Goal: Navigation & Orientation: Find specific page/section

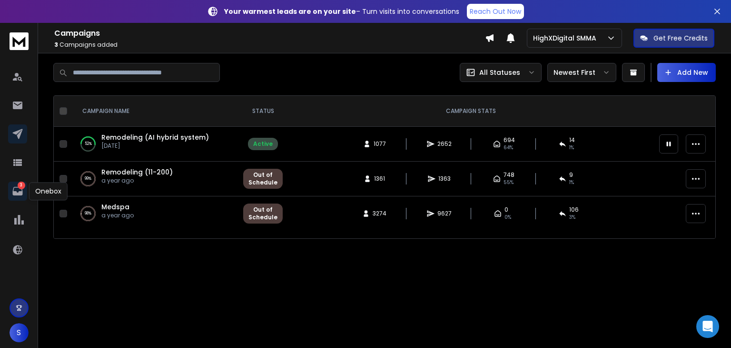
click at [13, 188] on icon at bounding box center [17, 191] width 10 height 9
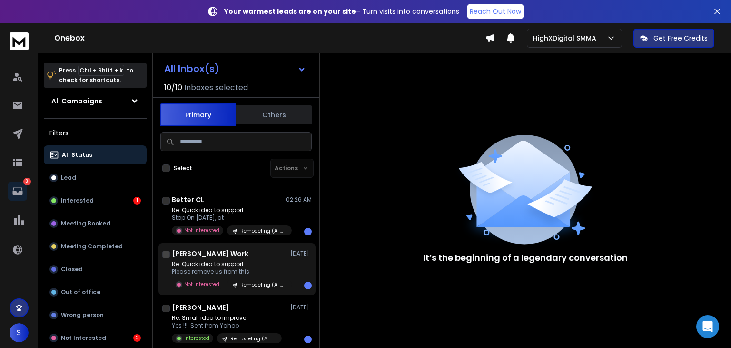
click at [235, 265] on p "Re: Quick idea to support" at bounding box center [229, 264] width 114 height 8
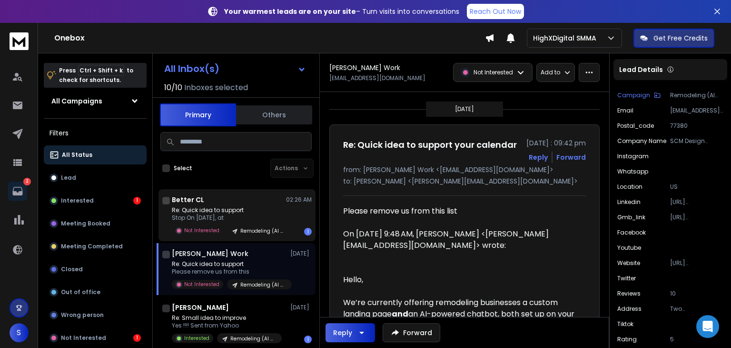
click at [232, 212] on p "Re: Quick idea to support" at bounding box center [229, 210] width 114 height 8
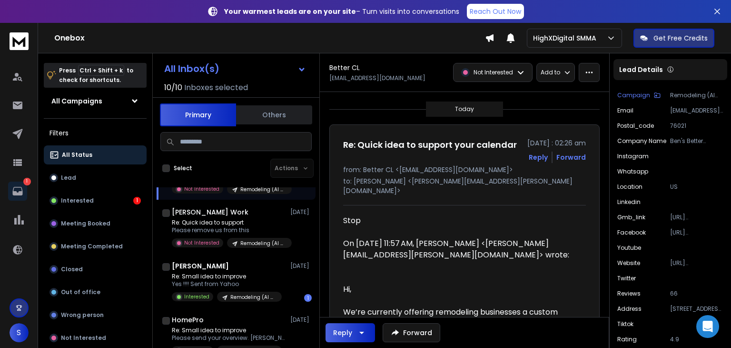
scroll to position [53, 0]
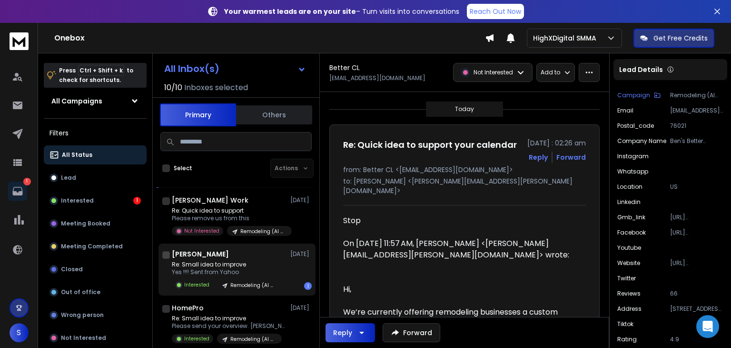
click at [278, 254] on div "[PERSON_NAME] [DATE]" at bounding box center [242, 254] width 140 height 10
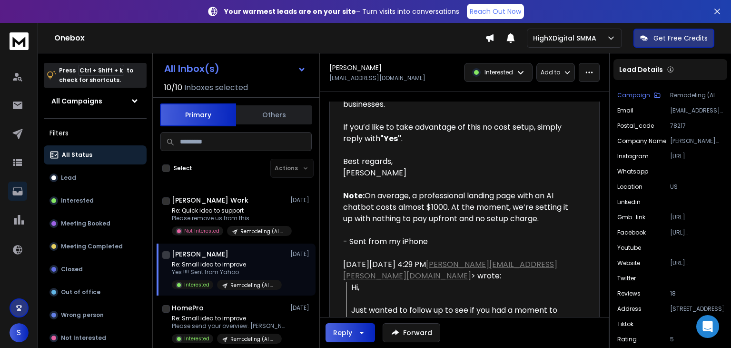
scroll to position [0, 0]
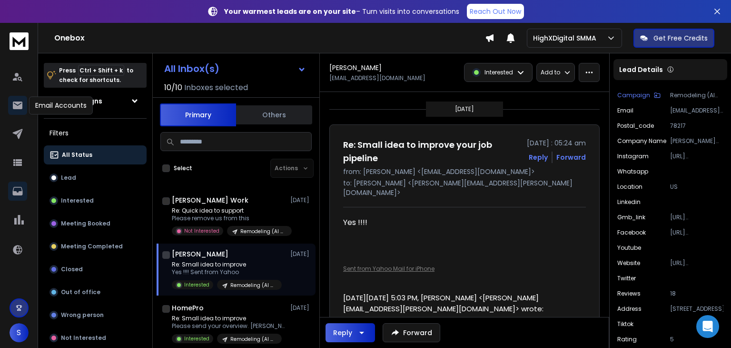
click at [18, 100] on icon at bounding box center [17, 105] width 11 height 11
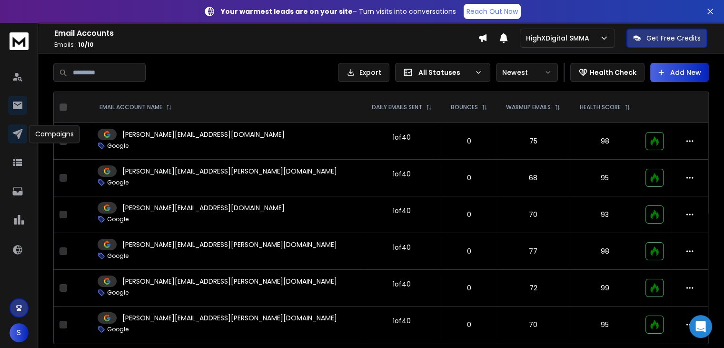
click at [10, 136] on link at bounding box center [17, 133] width 19 height 19
